Goal: Task Accomplishment & Management: Use online tool/utility

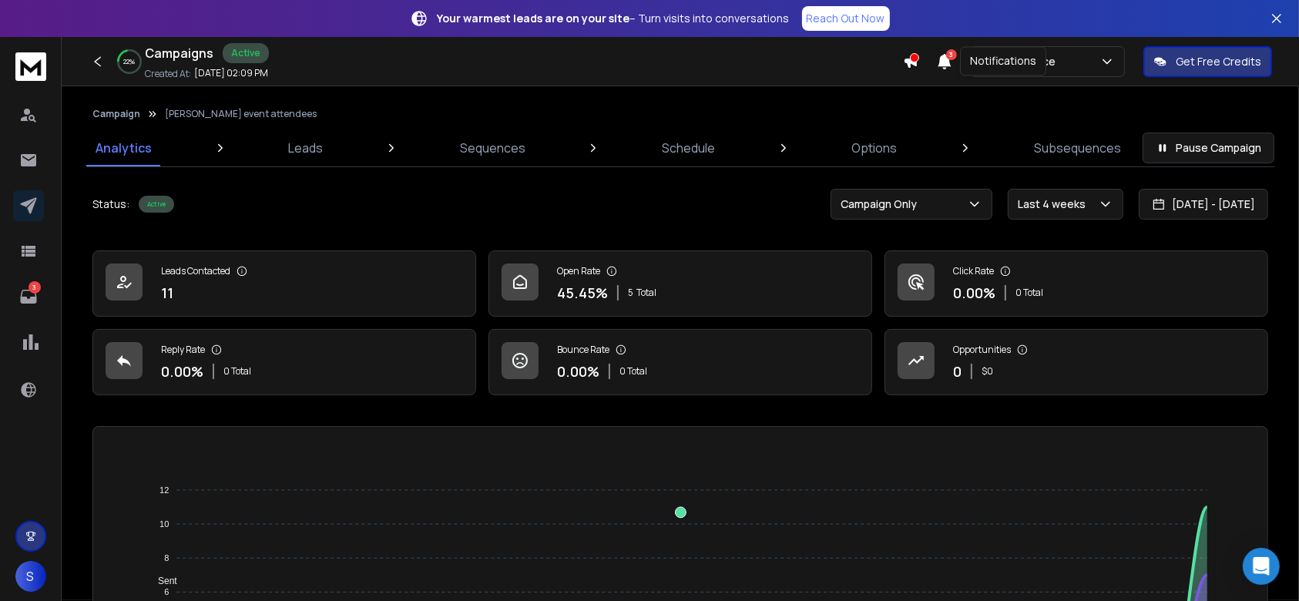
click at [944, 67] on icon at bounding box center [944, 61] width 15 height 15
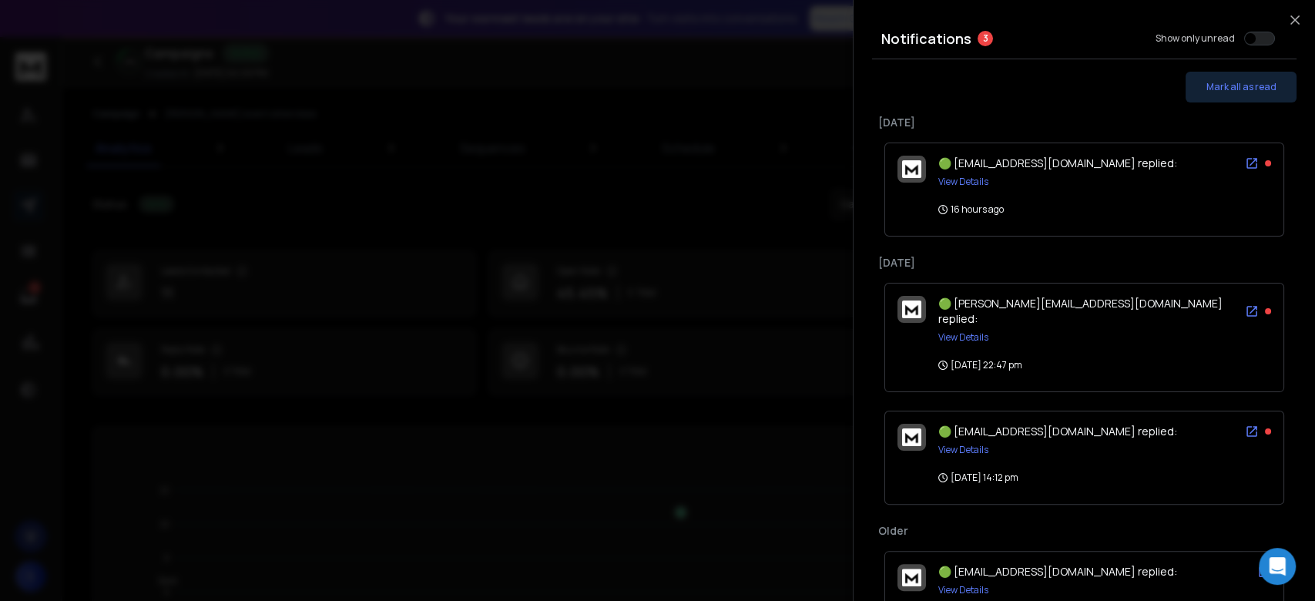
click at [1248, 82] on span "Mark all as read" at bounding box center [1242, 87] width 70 height 12
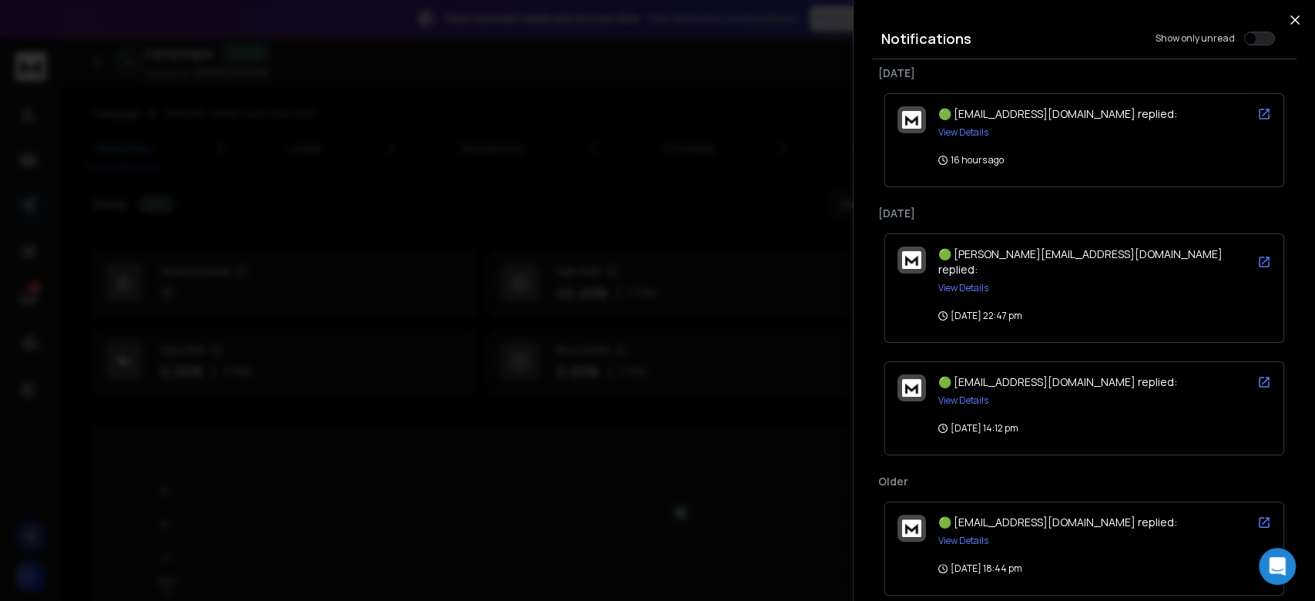
click at [1294, 24] on icon "button" at bounding box center [1295, 19] width 15 height 15
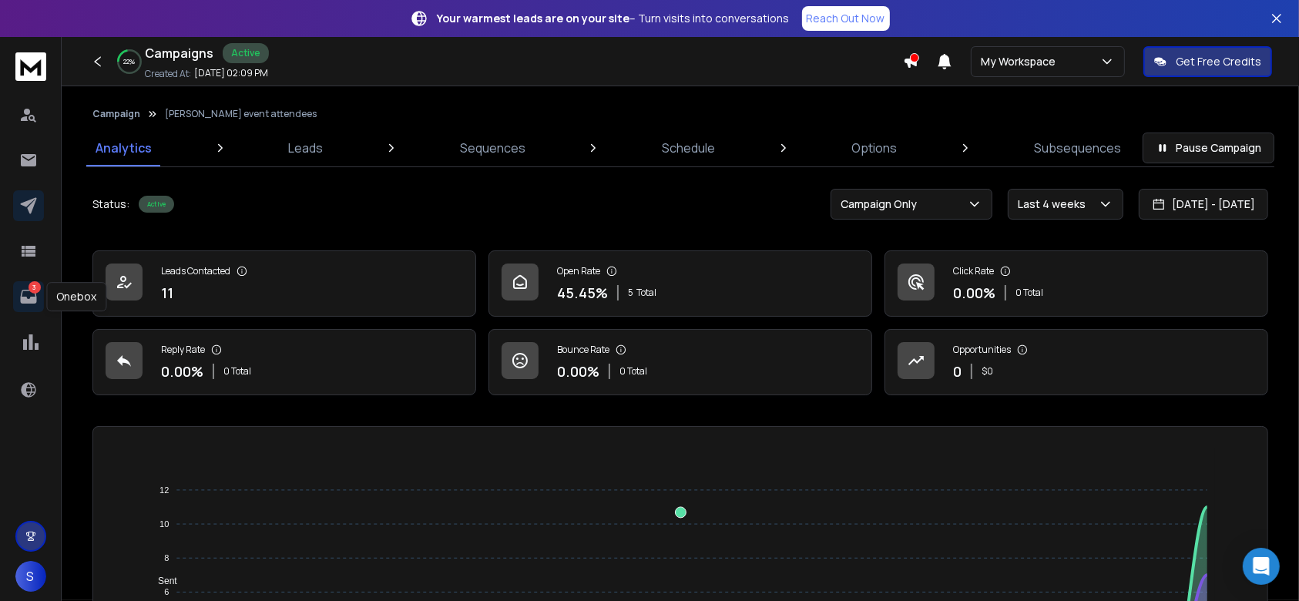
click at [25, 304] on icon at bounding box center [28, 296] width 18 height 18
